Goal: Navigation & Orientation: Find specific page/section

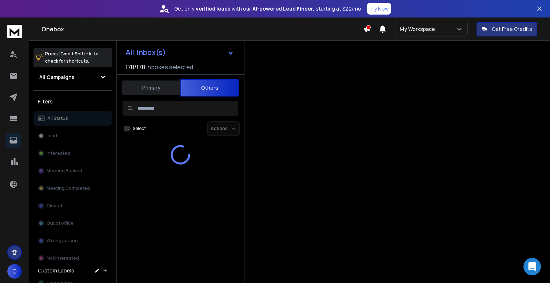
click at [209, 85] on button "Others" at bounding box center [209, 87] width 58 height 17
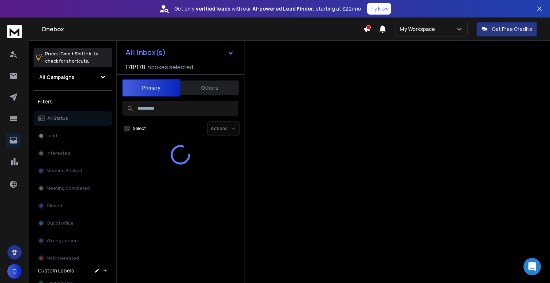
click at [149, 90] on button "Primary" at bounding box center [151, 87] width 58 height 17
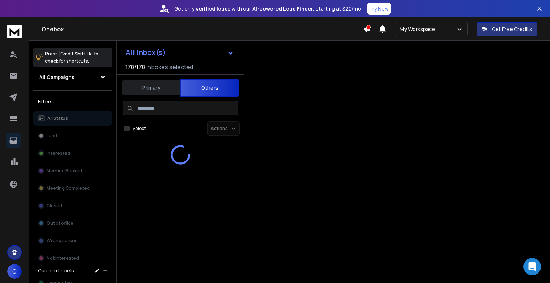
click at [194, 87] on button "Others" at bounding box center [209, 87] width 58 height 17
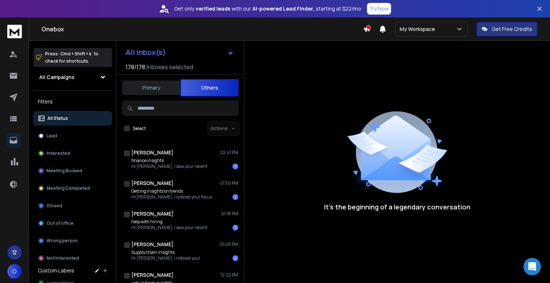
click at [164, 88] on button "Primary" at bounding box center [151, 88] width 58 height 16
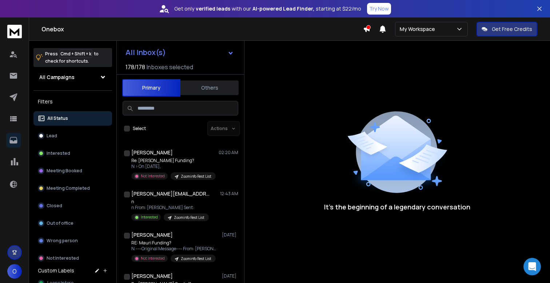
click at [188, 83] on button "Others" at bounding box center [209, 88] width 58 height 16
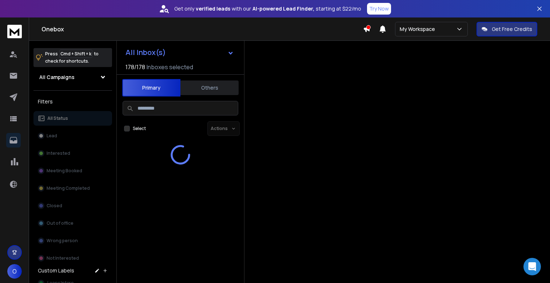
click at [162, 85] on button "Primary" at bounding box center [151, 87] width 58 height 17
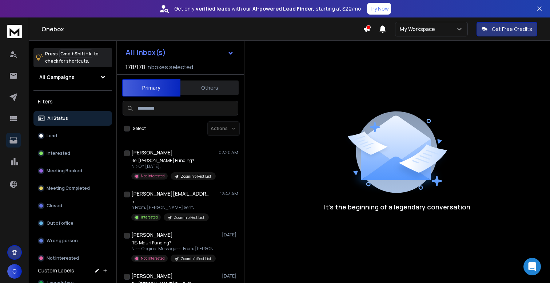
click at [192, 92] on button "Others" at bounding box center [209, 88] width 58 height 16
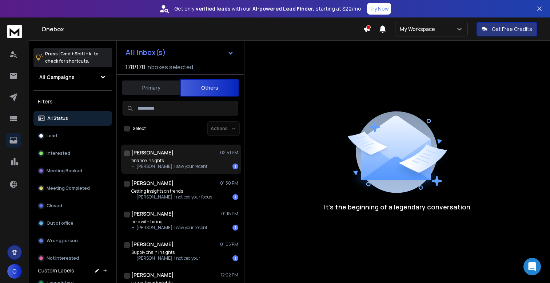
click at [193, 164] on div "finance insights Hi [PERSON_NAME], I saw your recent 1" at bounding box center [184, 163] width 107 height 12
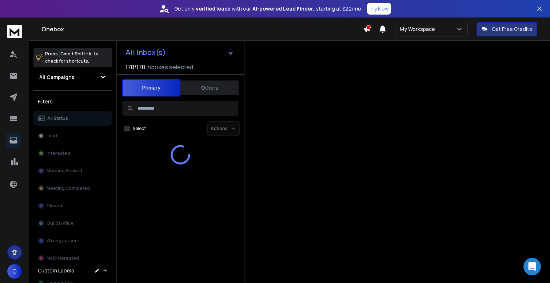
click at [151, 81] on button "Primary" at bounding box center [151, 87] width 58 height 17
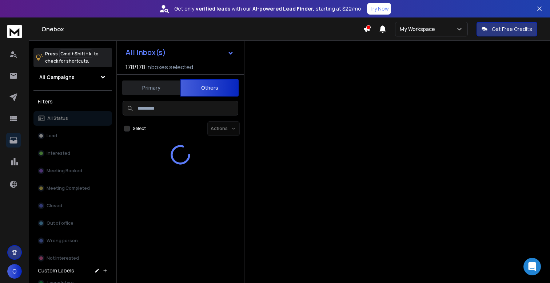
click at [189, 84] on button "Others" at bounding box center [209, 87] width 58 height 17
click at [165, 84] on button "Primary" at bounding box center [151, 88] width 58 height 16
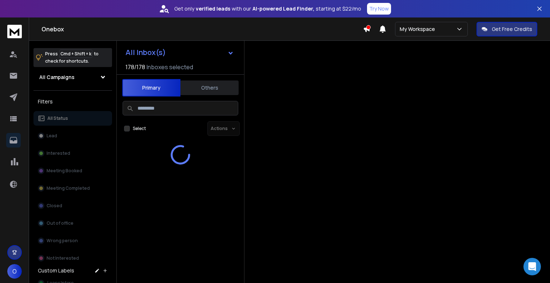
click at [165, 84] on button "Primary" at bounding box center [151, 87] width 58 height 17
